Goal: Navigation & Orientation: Find specific page/section

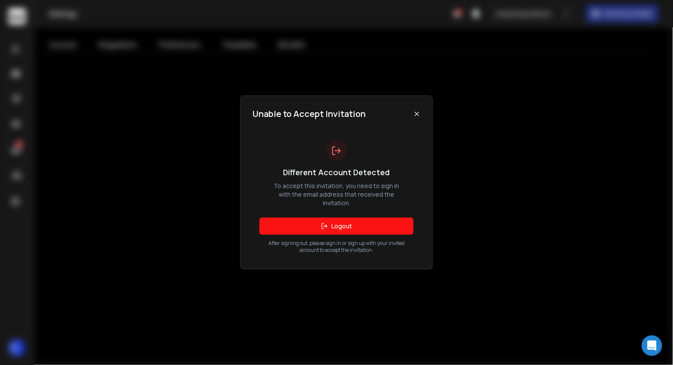
click at [418, 113] on icon at bounding box center [417, 114] width 5 height 5
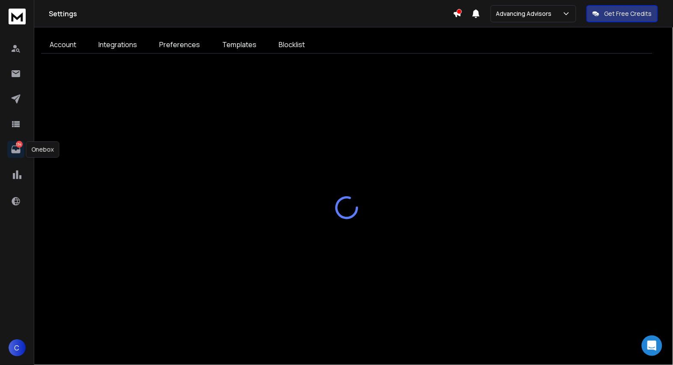
click at [17, 147] on p "134" at bounding box center [19, 144] width 7 height 7
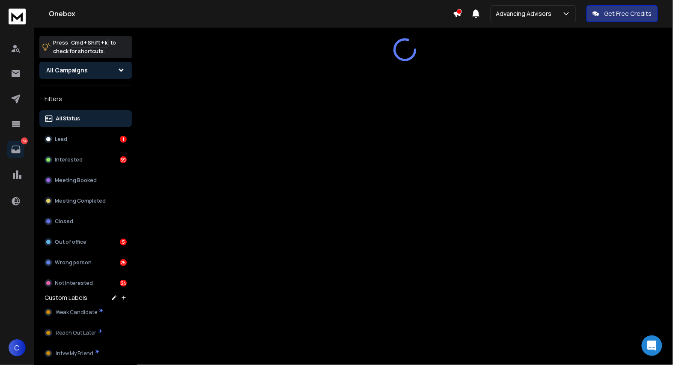
click at [104, 65] on button "All Campaigns" at bounding box center [85, 70] width 92 height 17
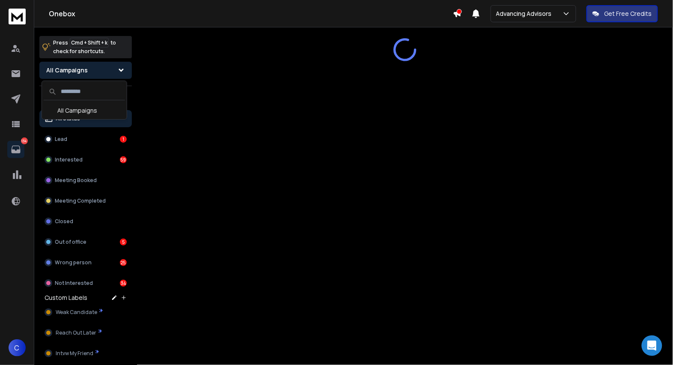
click at [95, 67] on button "All Campaigns" at bounding box center [85, 70] width 92 height 17
click at [210, 16] on h1 "Onebox" at bounding box center [251, 14] width 404 height 10
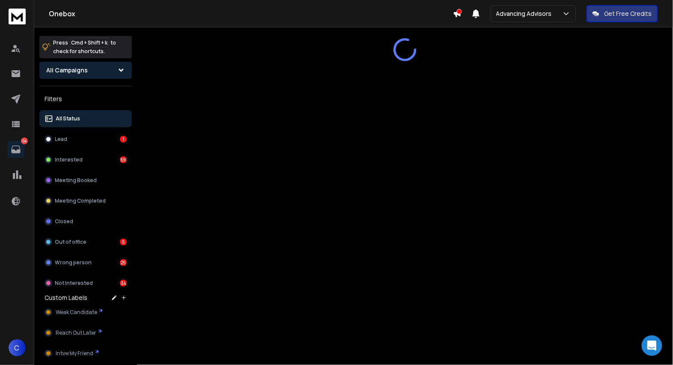
click at [84, 72] on h1 "All Campaigns" at bounding box center [67, 70] width 42 height 9
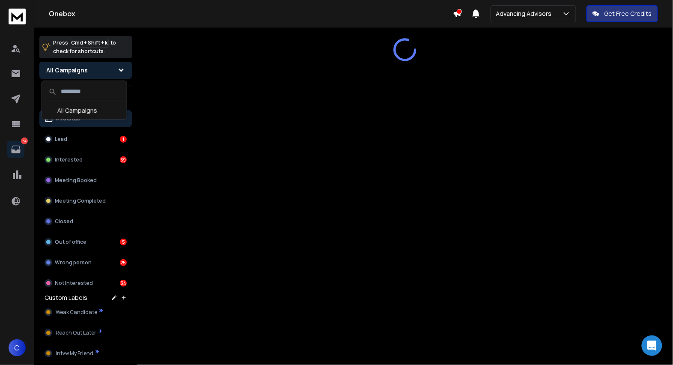
click at [84, 72] on h1 "All Campaigns" at bounding box center [67, 70] width 42 height 9
click at [216, 16] on h1 "Onebox" at bounding box center [251, 14] width 404 height 10
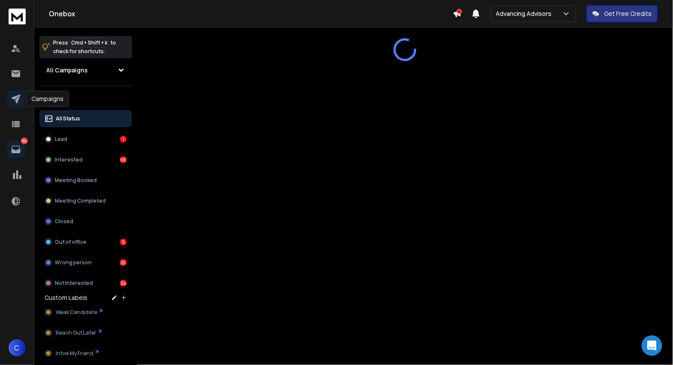
click at [19, 94] on icon at bounding box center [16, 99] width 10 height 10
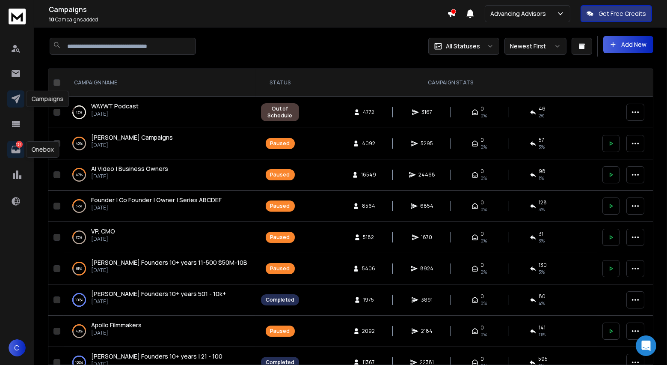
click at [16, 146] on p "134" at bounding box center [19, 144] width 7 height 7
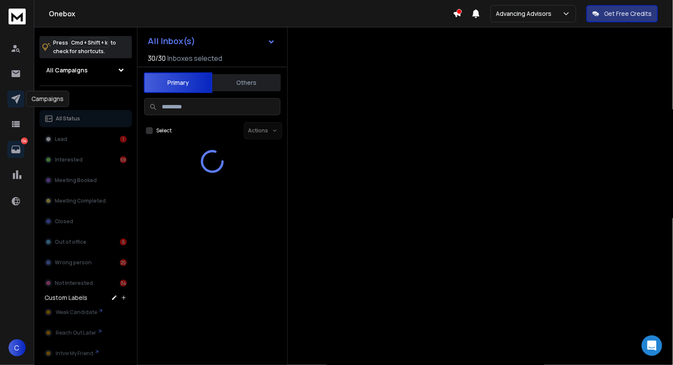
click at [15, 94] on icon at bounding box center [16, 99] width 10 height 10
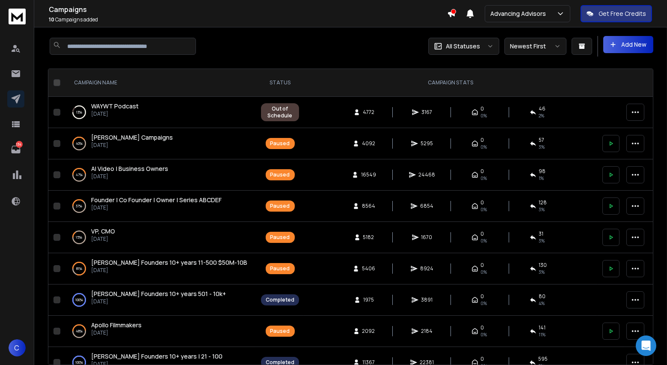
click at [266, 111] on div "Out of Schedule" at bounding box center [280, 112] width 29 height 14
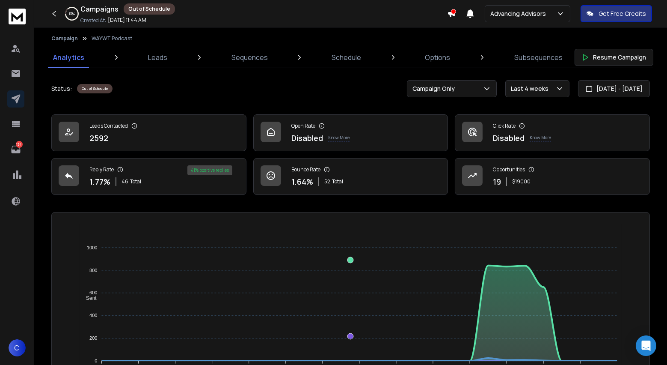
scroll to position [8, 0]
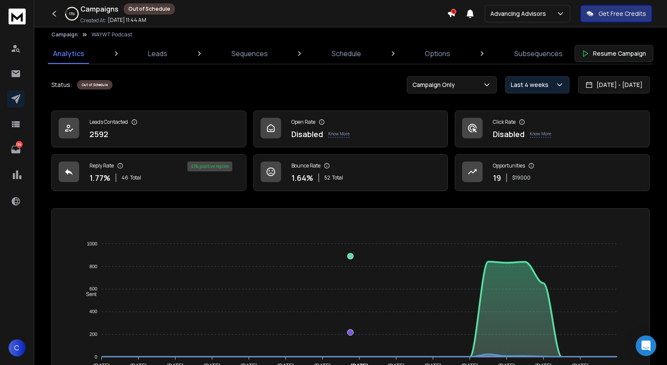
click at [556, 86] on icon "button" at bounding box center [560, 84] width 9 height 9
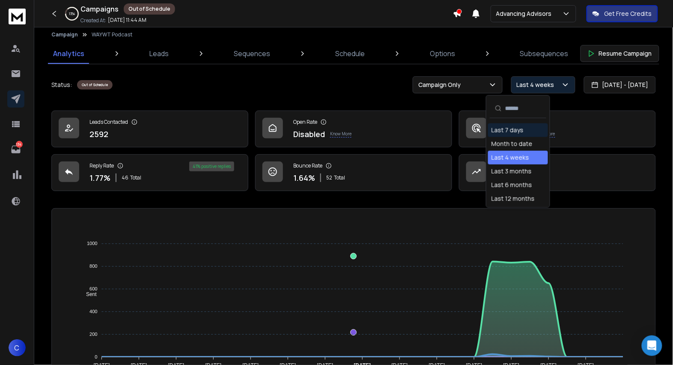
click at [532, 86] on div "Last 4 weeks" at bounding box center [543, 84] width 53 height 9
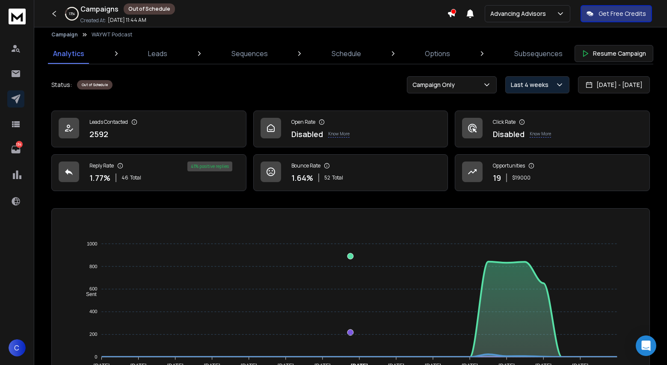
click at [556, 86] on icon "button" at bounding box center [560, 84] width 9 height 9
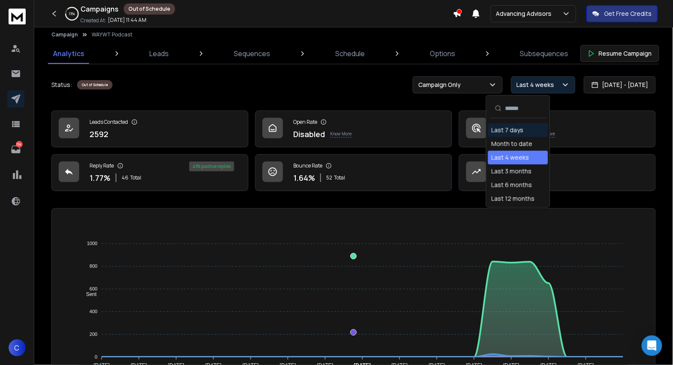
click at [532, 86] on div "Last 4 weeks" at bounding box center [543, 84] width 53 height 9
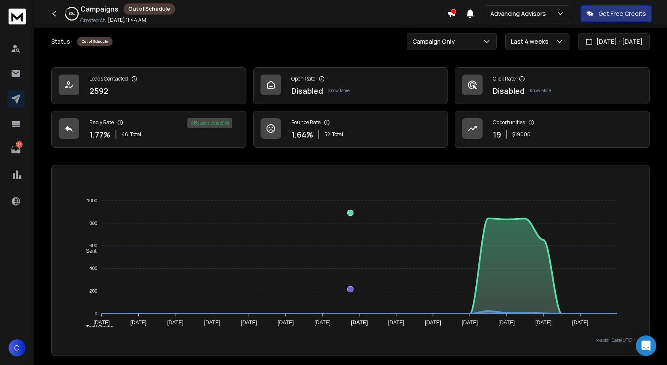
scroll to position [52, 0]
click at [12, 148] on icon at bounding box center [16, 149] width 10 height 10
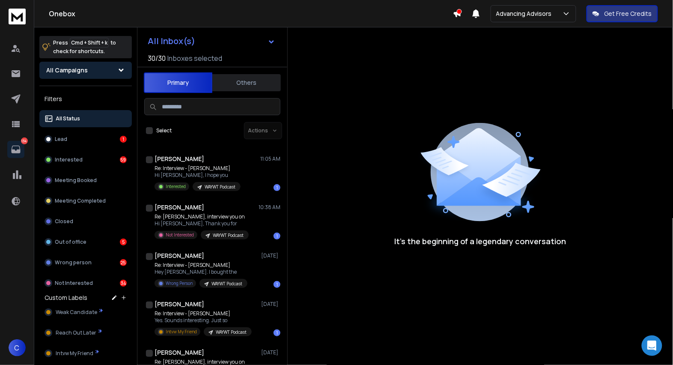
click at [91, 72] on button "All Campaigns" at bounding box center [85, 70] width 92 height 17
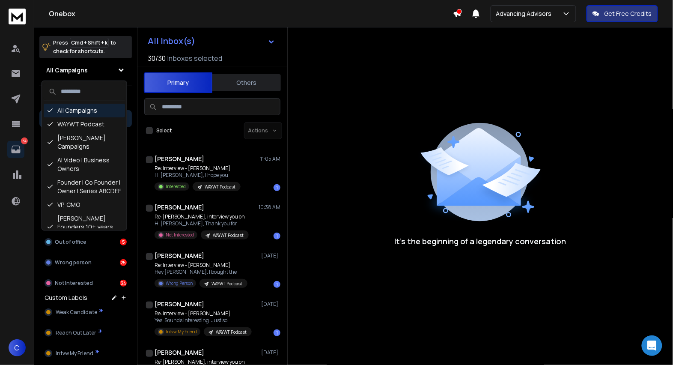
click at [83, 109] on div "All Campaigns" at bounding box center [84, 111] width 81 height 14
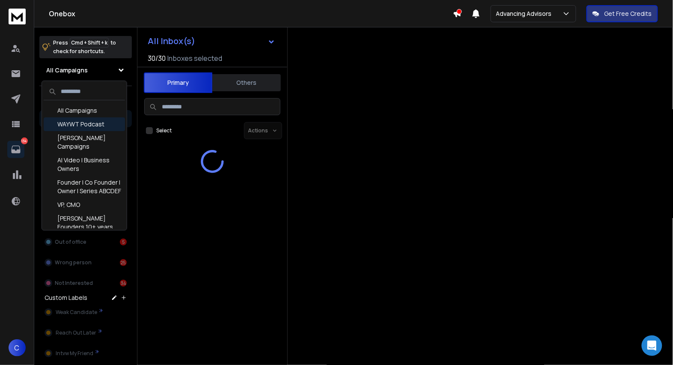
click at [83, 123] on div "WAYWT Podcast" at bounding box center [84, 124] width 81 height 14
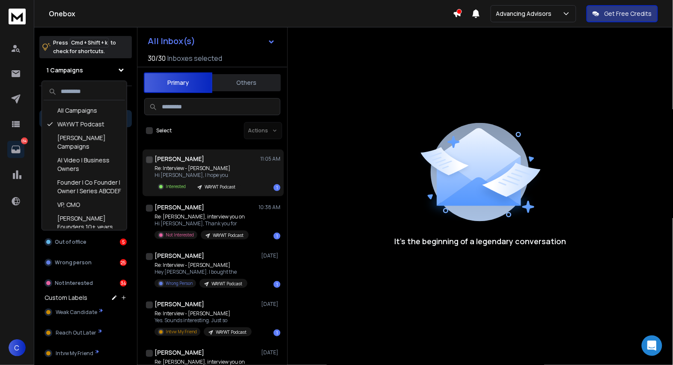
click at [183, 172] on p "Hi [PERSON_NAME], I hope you" at bounding box center [198, 175] width 86 height 7
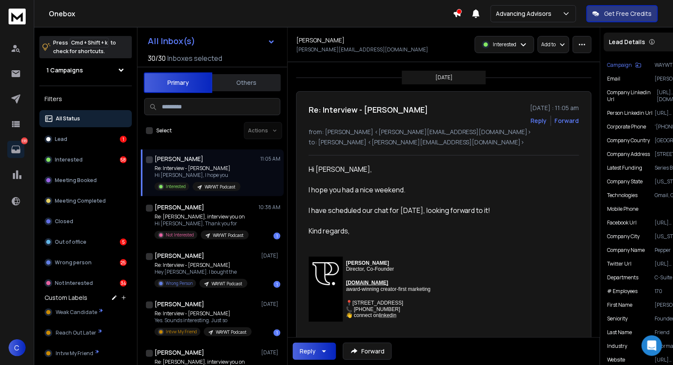
scroll to position [9, 0]
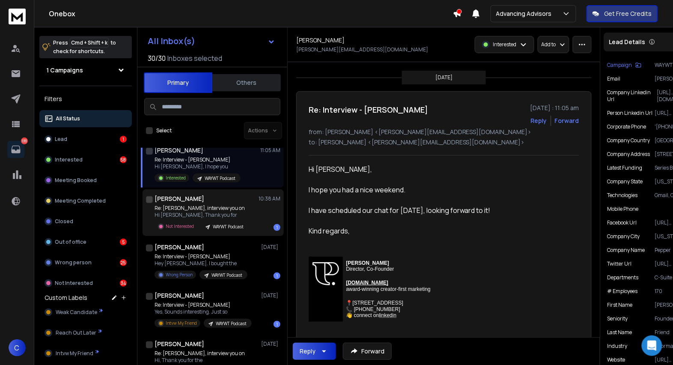
click at [192, 207] on p "Re: [PERSON_NAME], interview you on" at bounding box center [202, 208] width 94 height 7
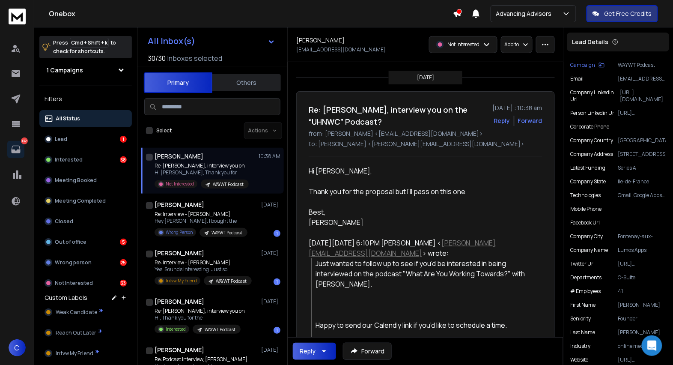
scroll to position [54, 0]
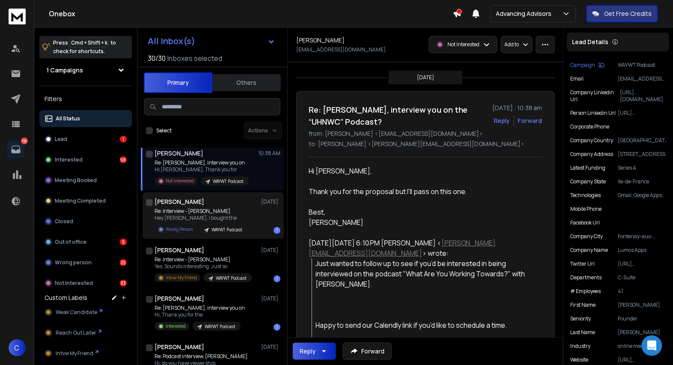
click at [171, 207] on div "[PERSON_NAME] [DATE] Re: Interview - [PERSON_NAME] Hey [PERSON_NAME]. I bought …" at bounding box center [218, 215] width 126 height 36
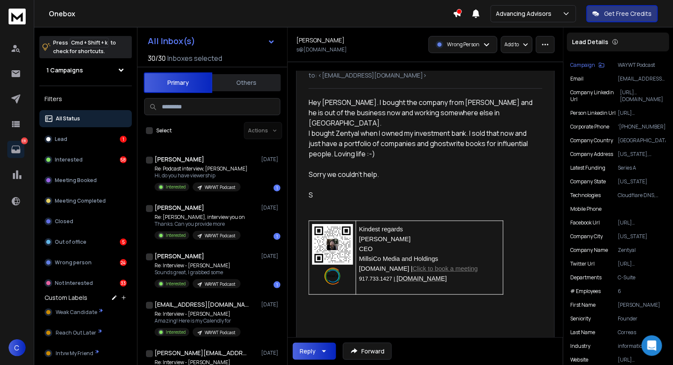
scroll to position [240, 0]
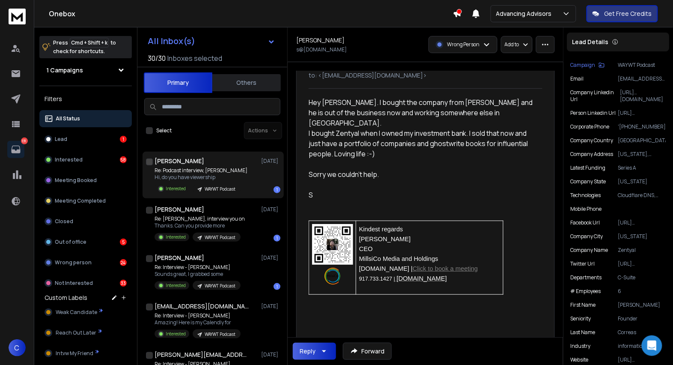
click at [189, 170] on p "Re: Podcast interview, [PERSON_NAME]" at bounding box center [201, 170] width 93 height 7
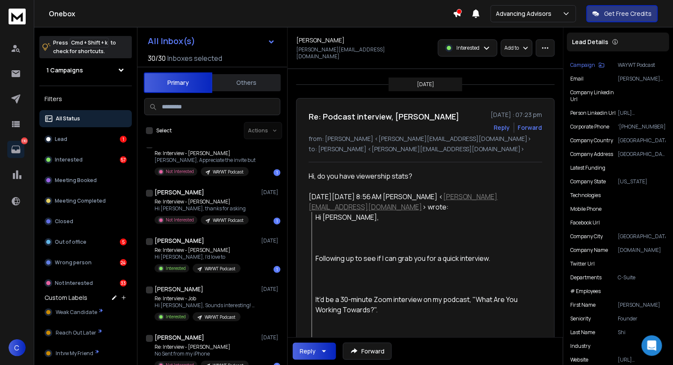
scroll to position [935, 0]
